Goal: Task Accomplishment & Management: Use online tool/utility

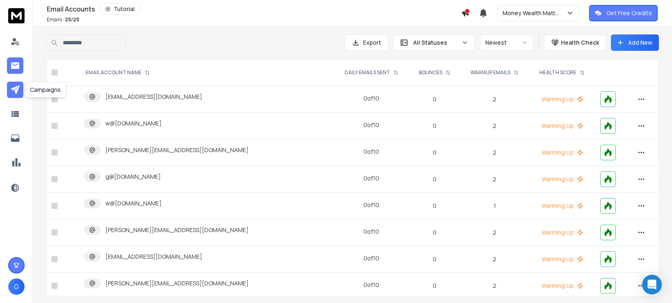
click at [17, 90] on icon at bounding box center [15, 90] width 9 height 9
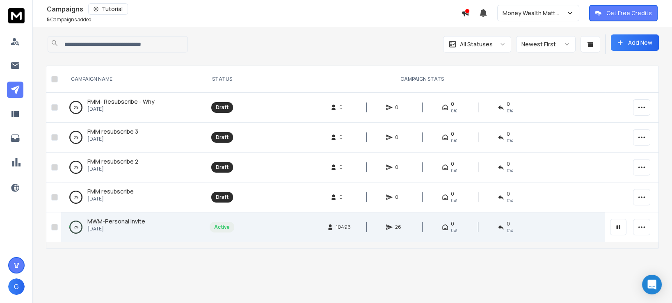
click at [133, 222] on span "MWM-Personal Invite" at bounding box center [116, 221] width 58 height 8
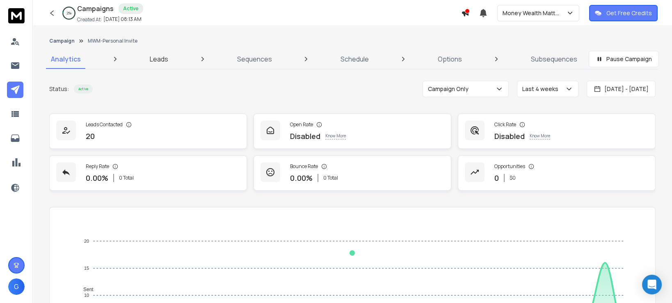
click at [161, 61] on p "Leads" at bounding box center [159, 59] width 18 height 10
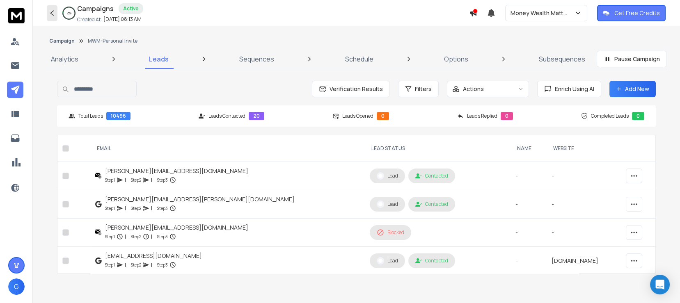
click at [53, 15] on icon at bounding box center [51, 12] width 3 height 5
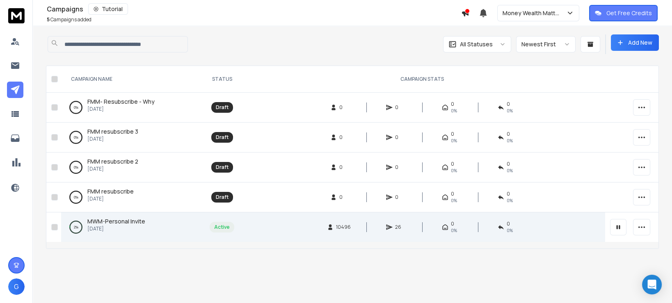
click at [119, 219] on span "MWM-Personal Invite" at bounding box center [116, 221] width 58 height 8
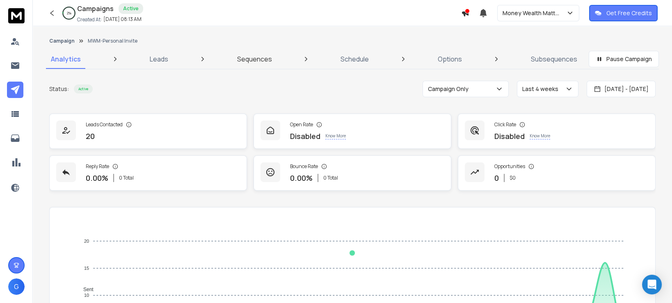
click at [255, 56] on p "Sequences" at bounding box center [254, 59] width 35 height 10
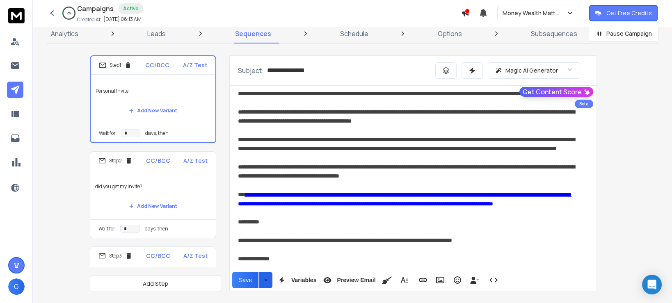
click at [128, 184] on p "did you get my invite?" at bounding box center [153, 186] width 116 height 23
type input "**********"
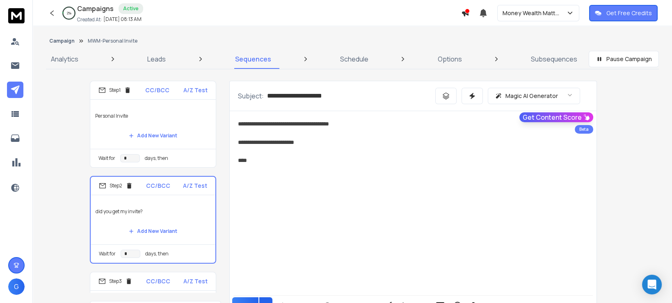
click at [61, 42] on button "Campaign" at bounding box center [61, 41] width 25 height 7
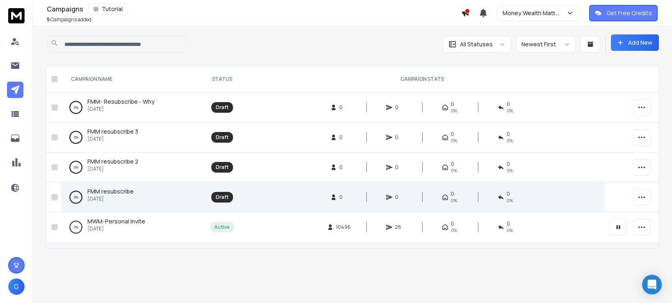
click at [111, 194] on div "FMM resubscribe [DATE]" at bounding box center [110, 197] width 46 height 20
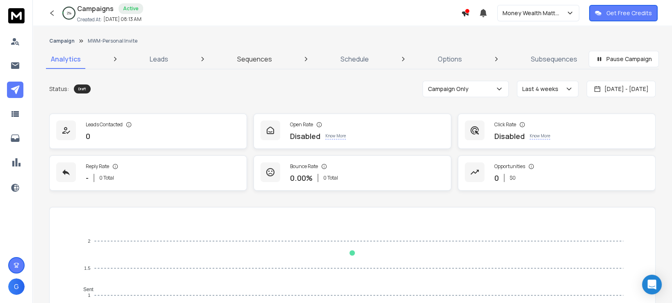
click at [253, 61] on p "Sequences" at bounding box center [254, 59] width 35 height 10
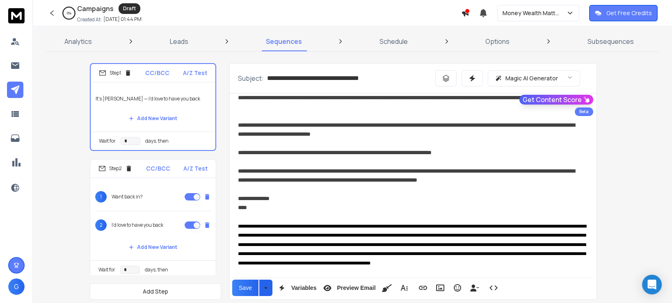
scroll to position [25, 0]
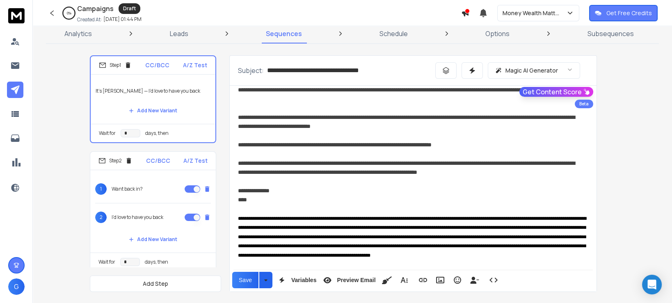
click at [137, 188] on p "Want back in?" at bounding box center [127, 189] width 31 height 7
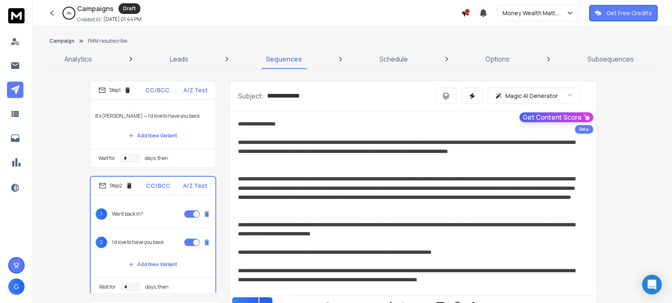
scroll to position [102, 0]
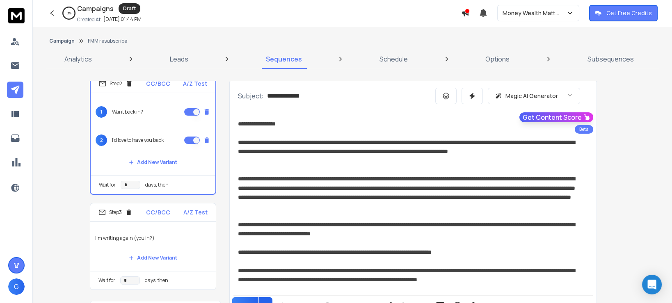
click at [124, 242] on p "I’m writing again (you in?)" at bounding box center [153, 238] width 116 height 23
type input "**********"
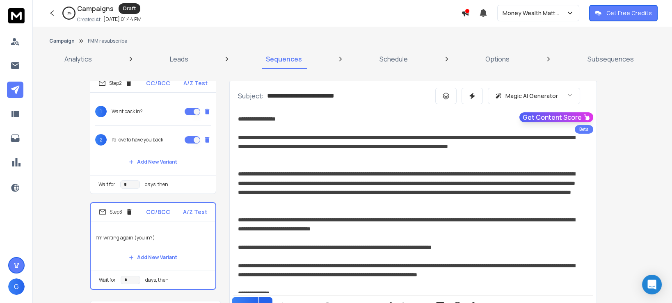
scroll to position [0, 0]
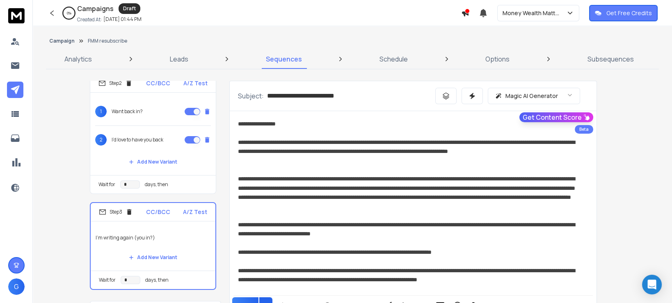
click at [59, 39] on button "Campaign" at bounding box center [61, 41] width 25 height 7
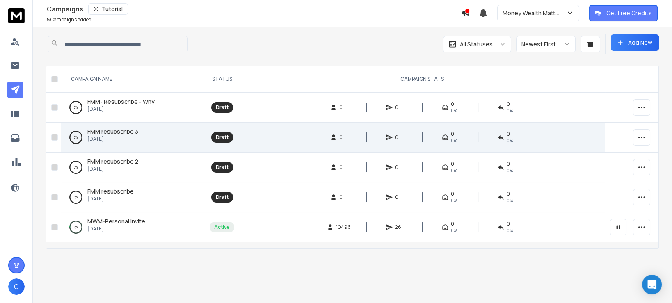
click at [116, 132] on span "FMM resubscribe 3" at bounding box center [112, 132] width 51 height 8
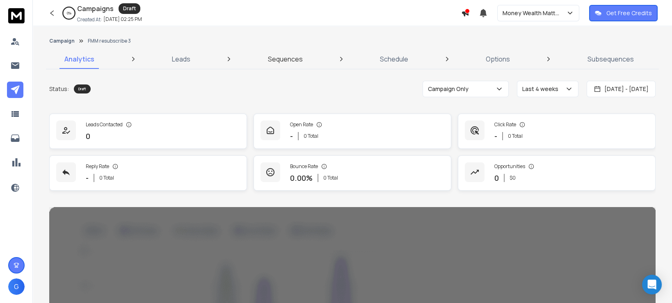
click at [281, 65] on link "Sequences" at bounding box center [285, 59] width 45 height 20
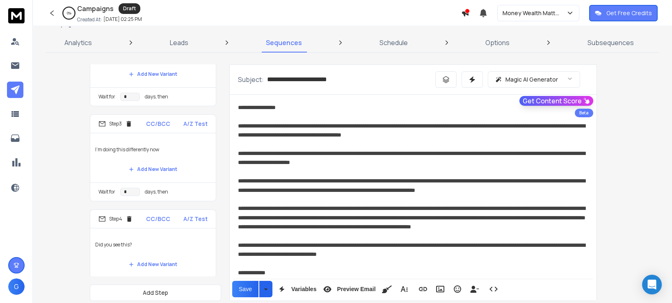
scroll to position [25, 0]
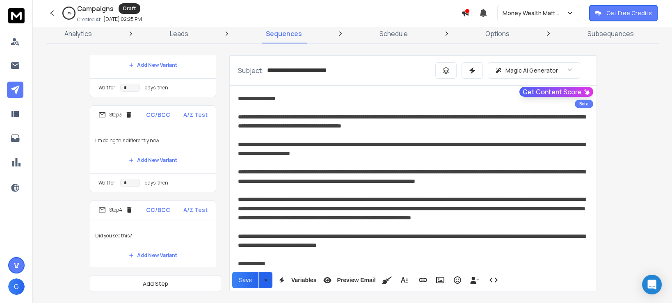
click at [120, 213] on div "Step 4 CC/BCC A/Z Test" at bounding box center [152, 210] width 125 height 18
type input "**********"
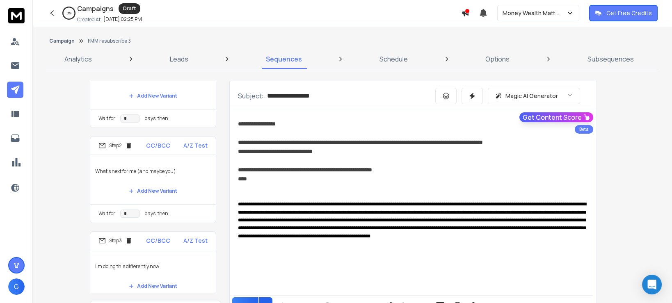
scroll to position [0, 0]
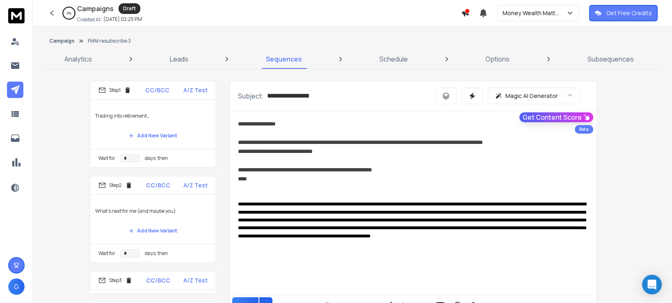
click at [65, 40] on button "Campaign" at bounding box center [61, 41] width 25 height 7
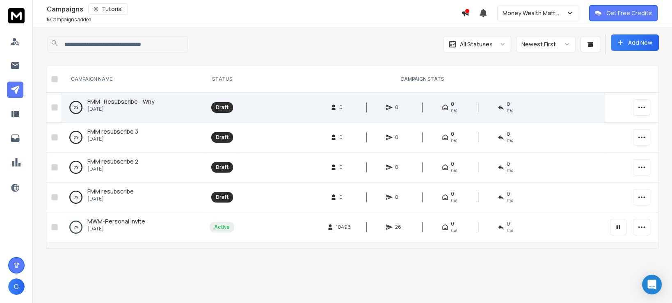
click at [102, 104] on span "FMM- Resubscribe - Why" at bounding box center [120, 102] width 67 height 8
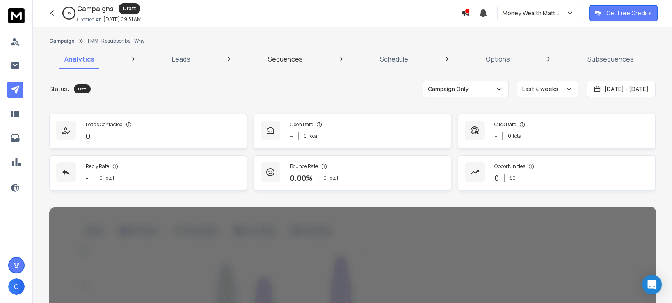
click at [279, 59] on p "Sequences" at bounding box center [285, 59] width 35 height 10
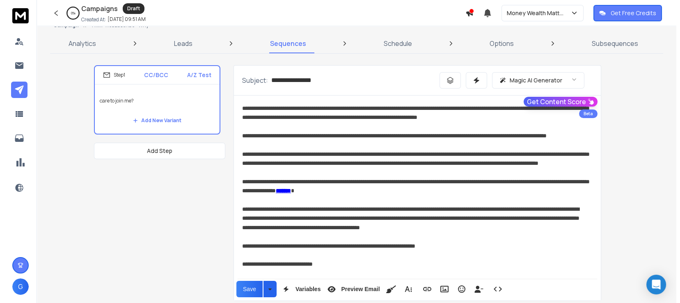
scroll to position [25, 0]
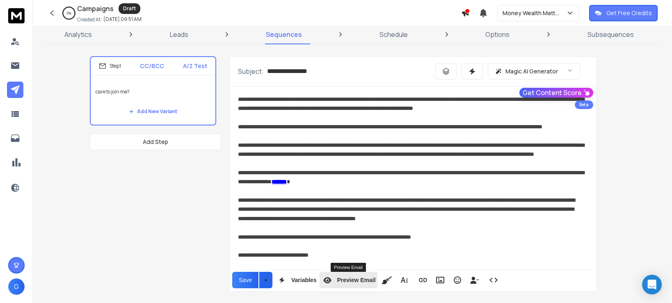
click at [351, 281] on span "Preview Email" at bounding box center [356, 280] width 42 height 7
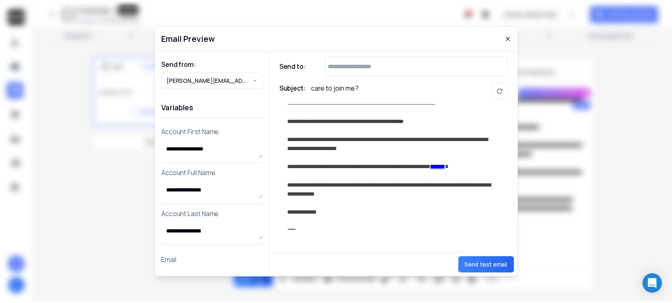
scroll to position [46, 0]
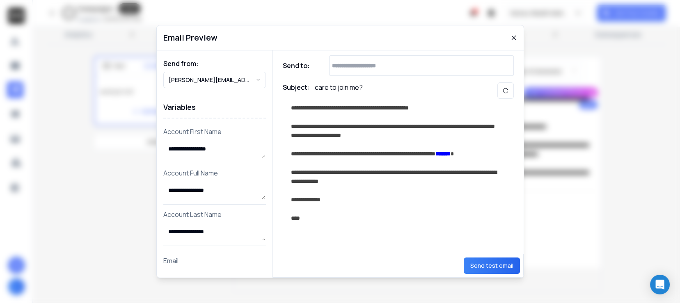
click at [514, 39] on icon at bounding box center [513, 38] width 5 height 5
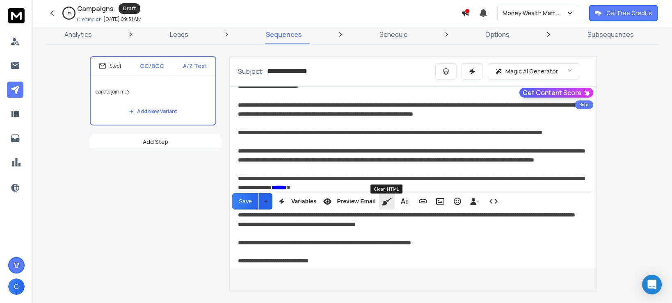
scroll to position [0, 0]
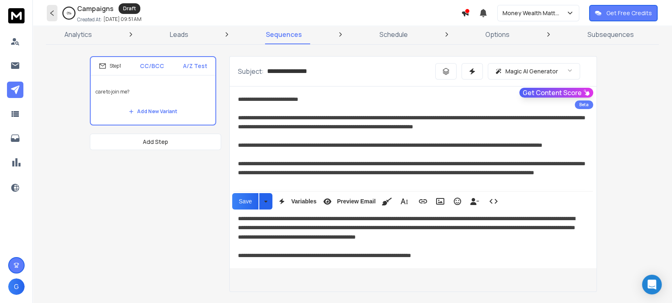
click at [51, 14] on icon at bounding box center [51, 12] width 7 height 7
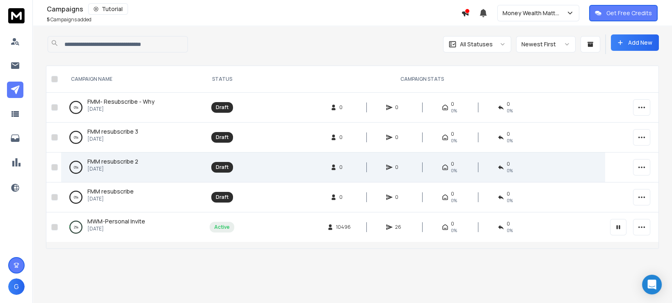
scroll to position [43, 0]
